Goal: Information Seeking & Learning: Learn about a topic

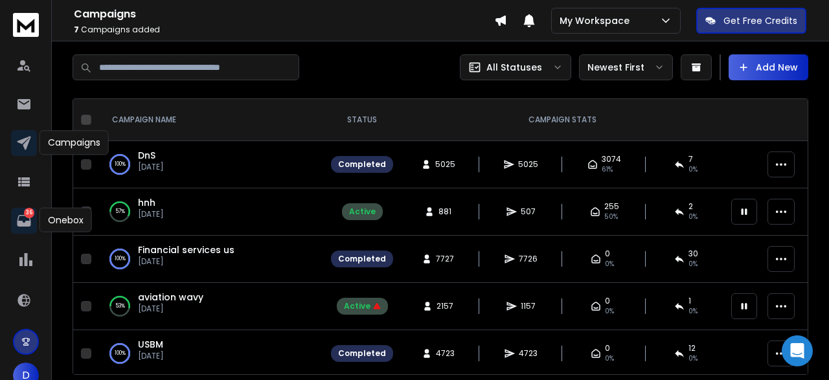
click at [28, 214] on p "36" at bounding box center [29, 213] width 10 height 10
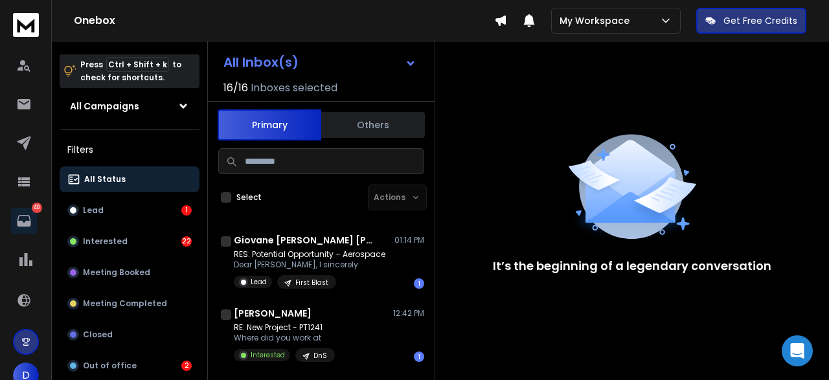
click at [150, 244] on button "Interested 22" at bounding box center [130, 242] width 140 height 26
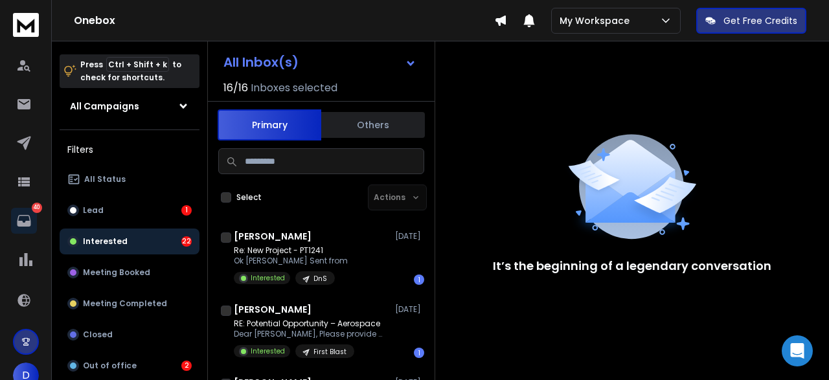
scroll to position [244, 0]
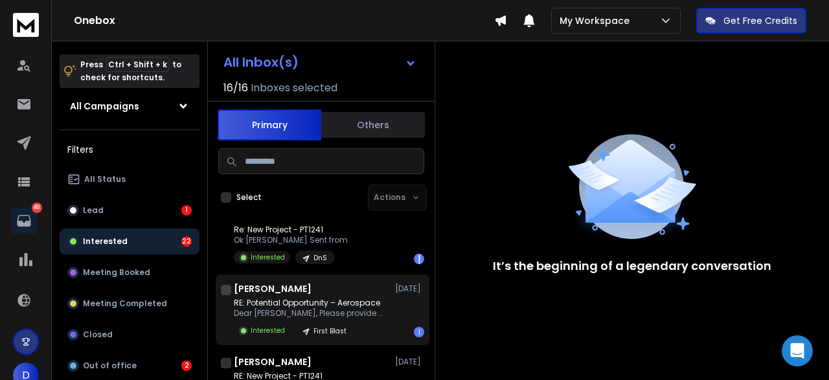
drag, startPoint x: 339, startPoint y: 303, endPoint x: 339, endPoint y: 255, distance: 47.9
click at [339, 298] on p "RE: Potential Opportunity – Aerospace" at bounding box center [311, 303] width 155 height 10
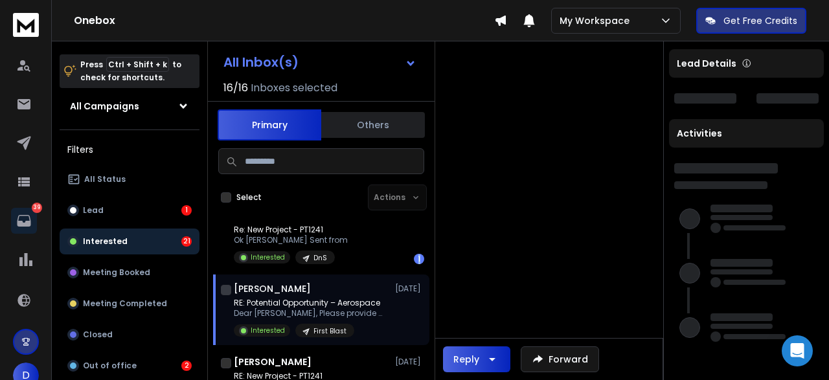
click at [341, 274] on div "[PERSON_NAME] 12:42 PM RE: New Project - PT1241 Where did you work at Intereste…" at bounding box center [321, 363] width 227 height 281
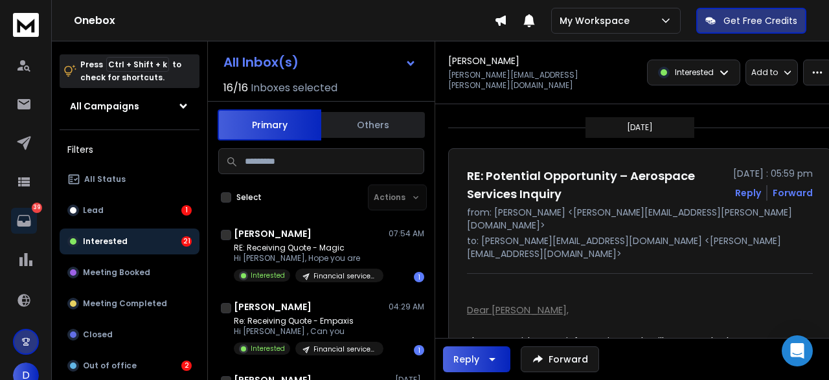
scroll to position [79, 0]
click at [16, 141] on icon at bounding box center [24, 143] width 16 height 16
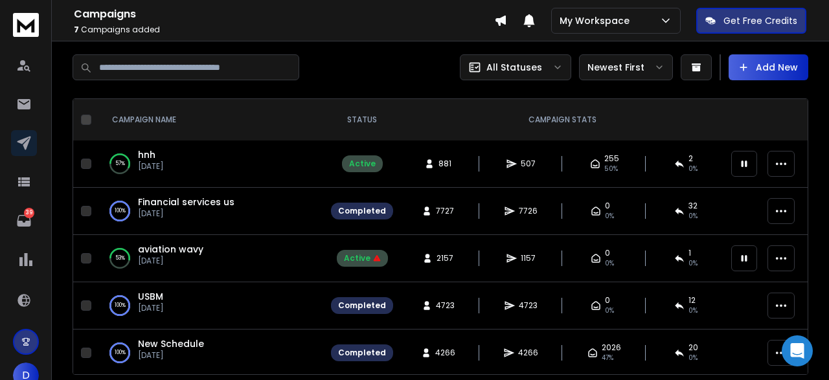
scroll to position [27, 0]
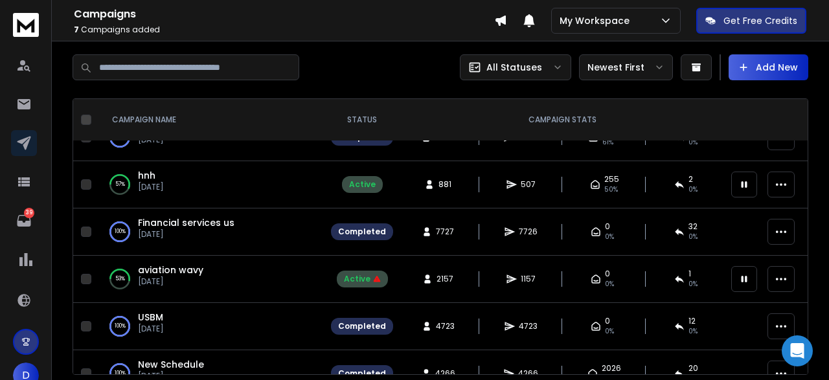
click at [166, 221] on span "Financial services us" at bounding box center [186, 222] width 97 height 13
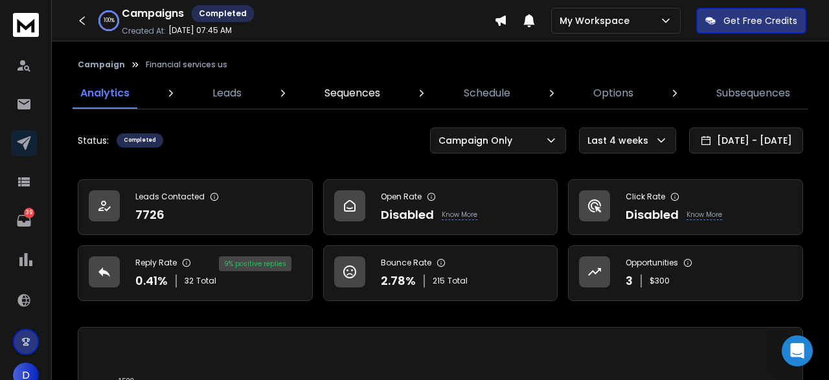
click at [328, 104] on link "Sequences" at bounding box center [352, 93] width 71 height 31
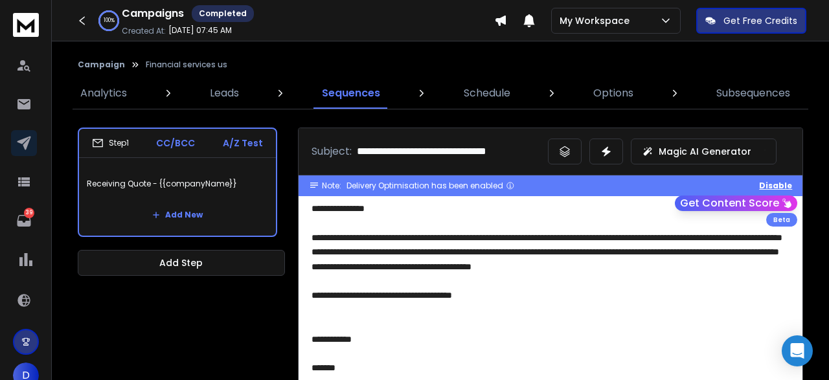
scroll to position [6, 0]
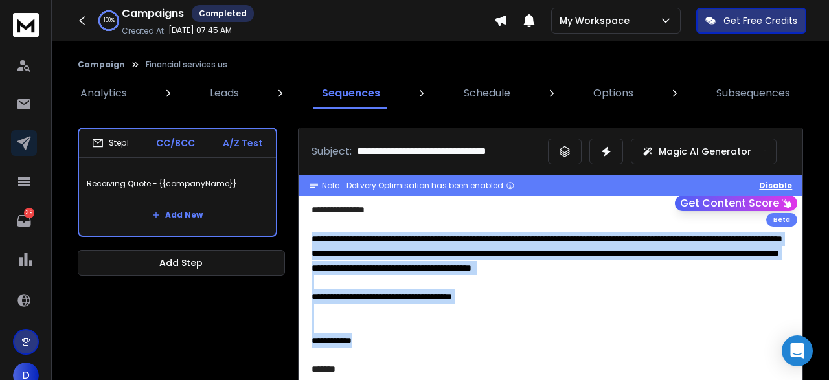
drag, startPoint x: 312, startPoint y: 239, endPoint x: 379, endPoint y: 348, distance: 128.0
click at [379, 348] on div "**********" at bounding box center [551, 310] width 505 height 228
copy div "**********"
click at [79, 19] on icon at bounding box center [82, 21] width 12 height 12
